Goal: Communication & Community: Answer question/provide support

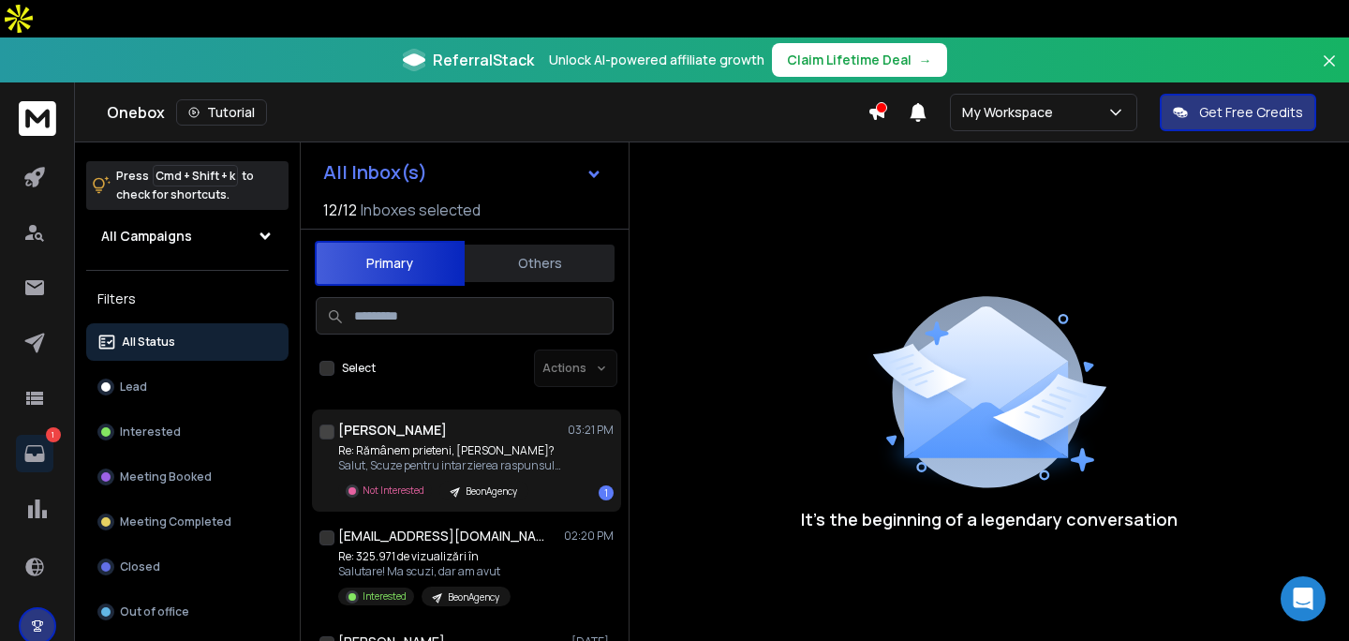
click at [530, 458] on p "Salut, Scuze pentru intarzierea raspunsului." at bounding box center [450, 465] width 225 height 15
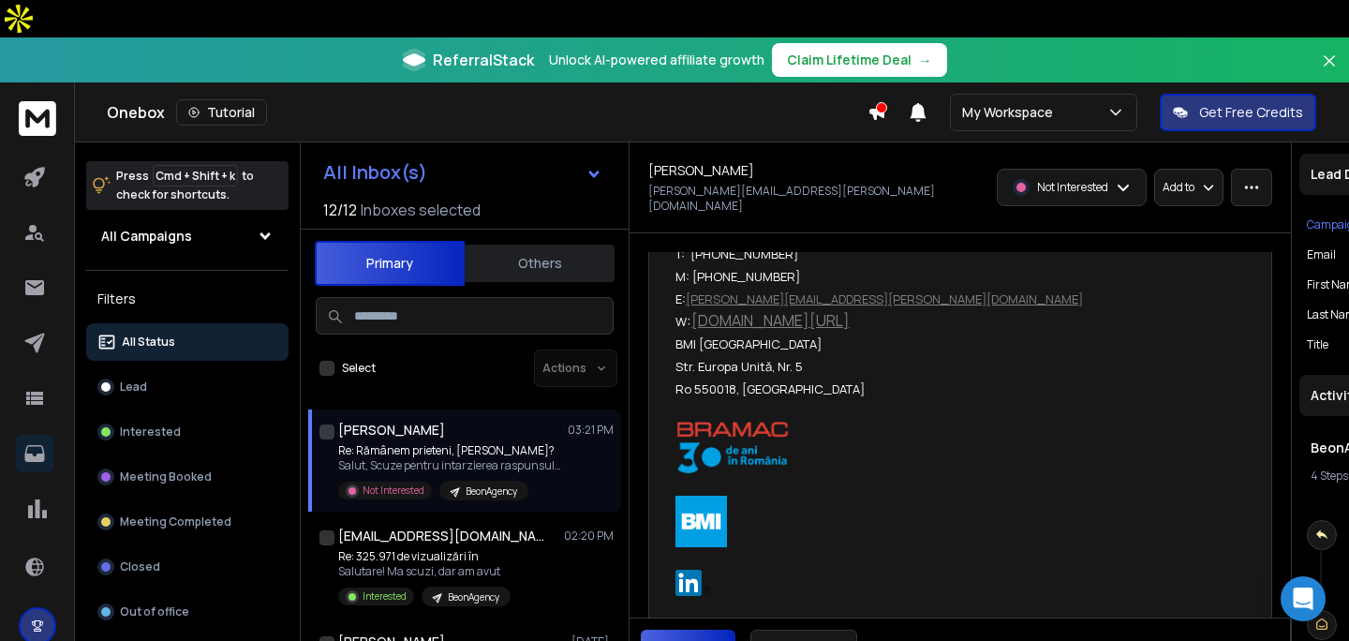
scroll to position [412, 0]
click at [34, 495] on icon at bounding box center [37, 509] width 28 height 28
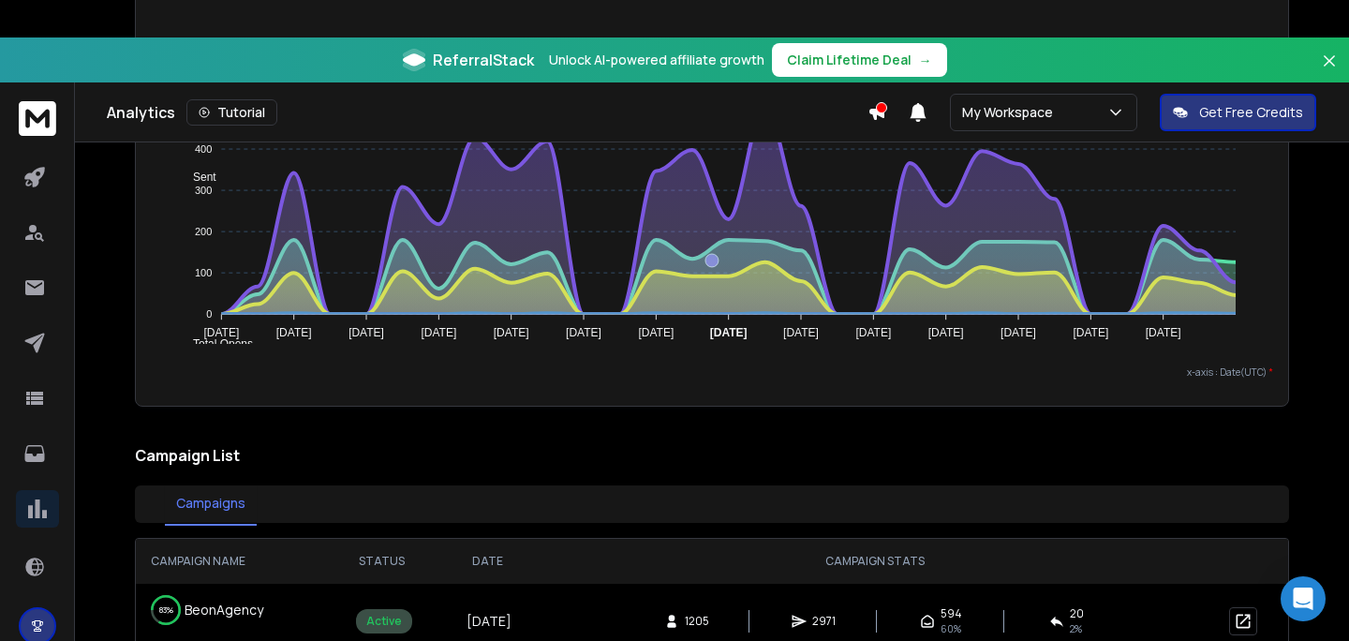
scroll to position [463, 0]
